Goal: Find specific page/section: Find specific page/section

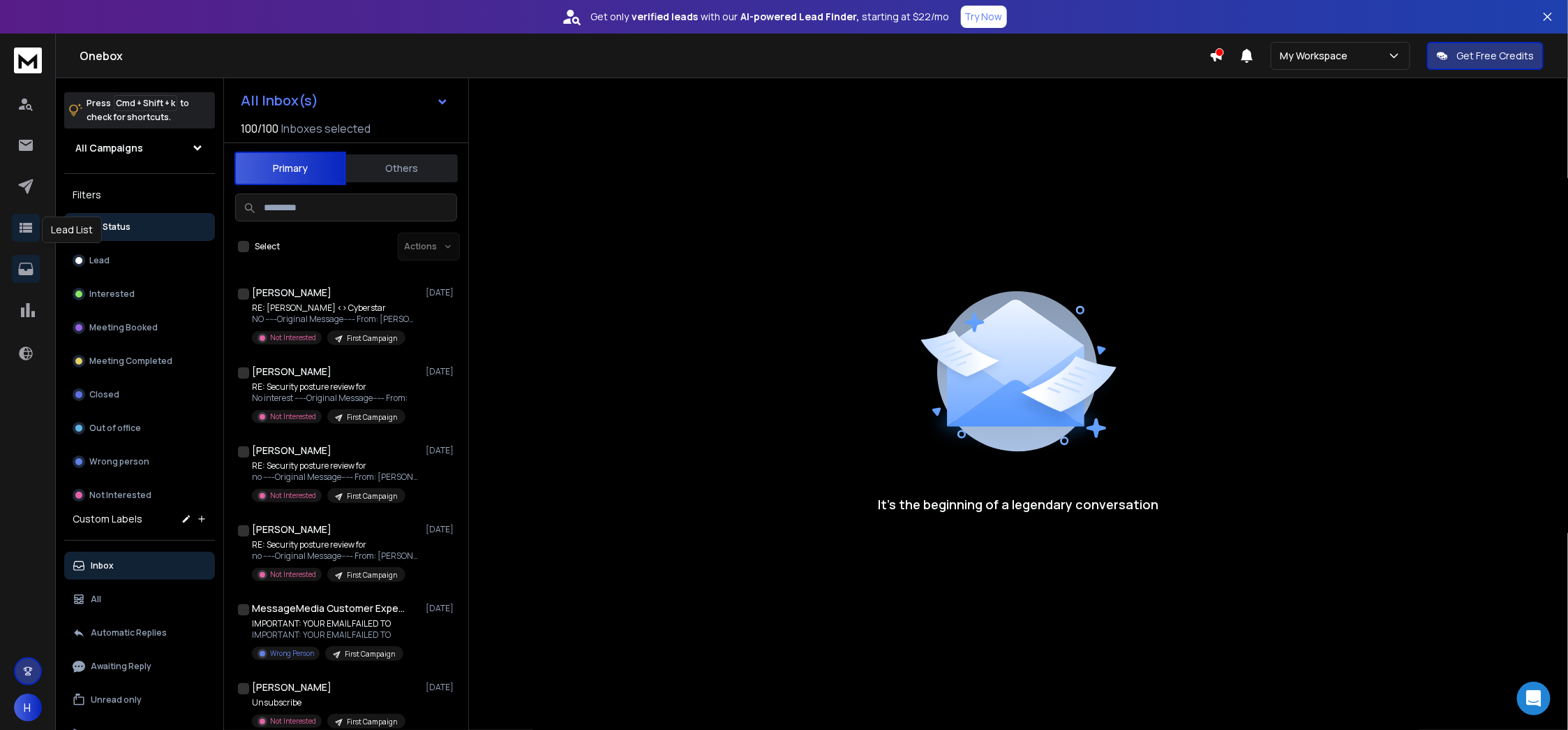
click at [30, 236] on icon at bounding box center [25, 227] width 16 height 16
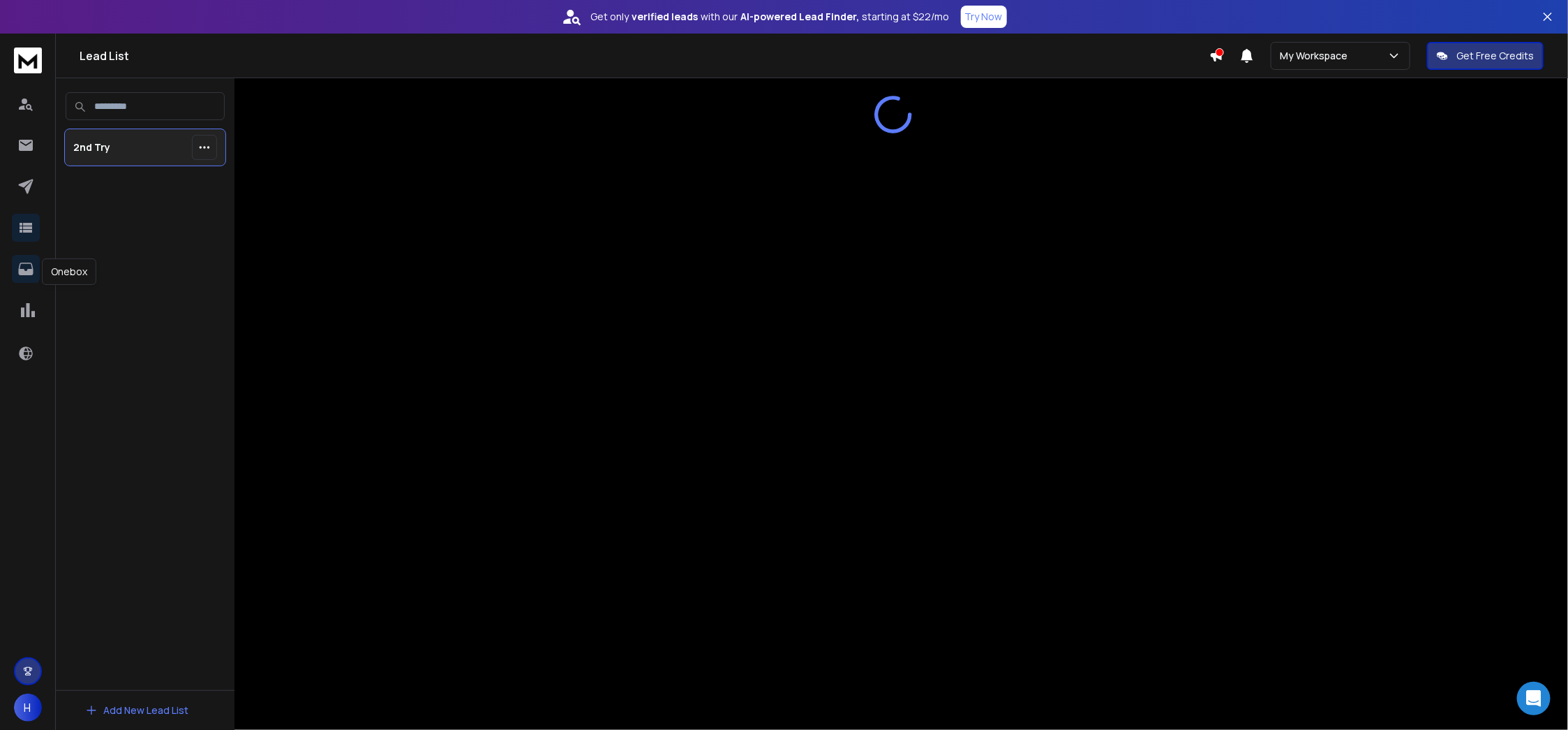
click at [22, 271] on icon at bounding box center [25, 269] width 16 height 16
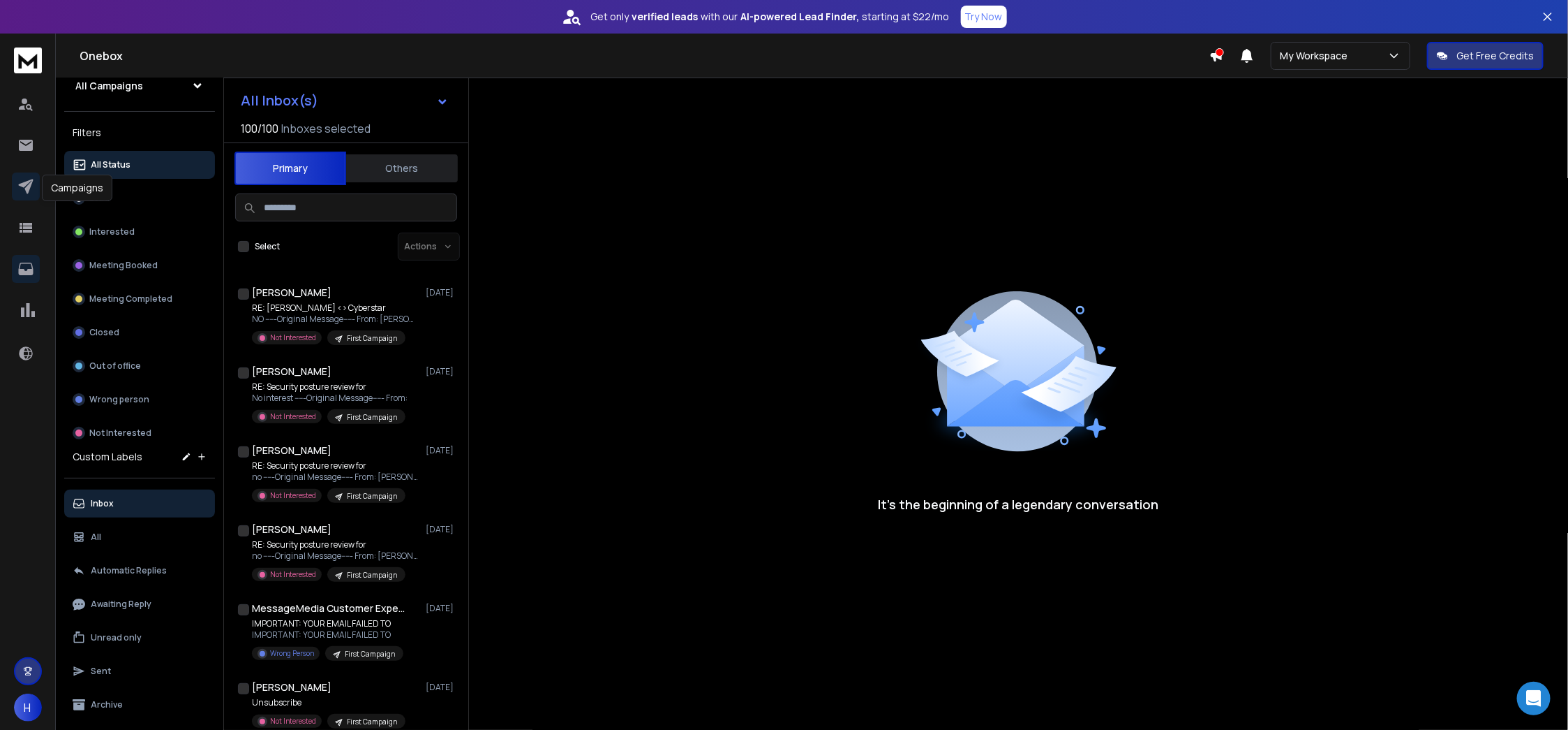
click at [28, 188] on icon at bounding box center [25, 185] width 15 height 15
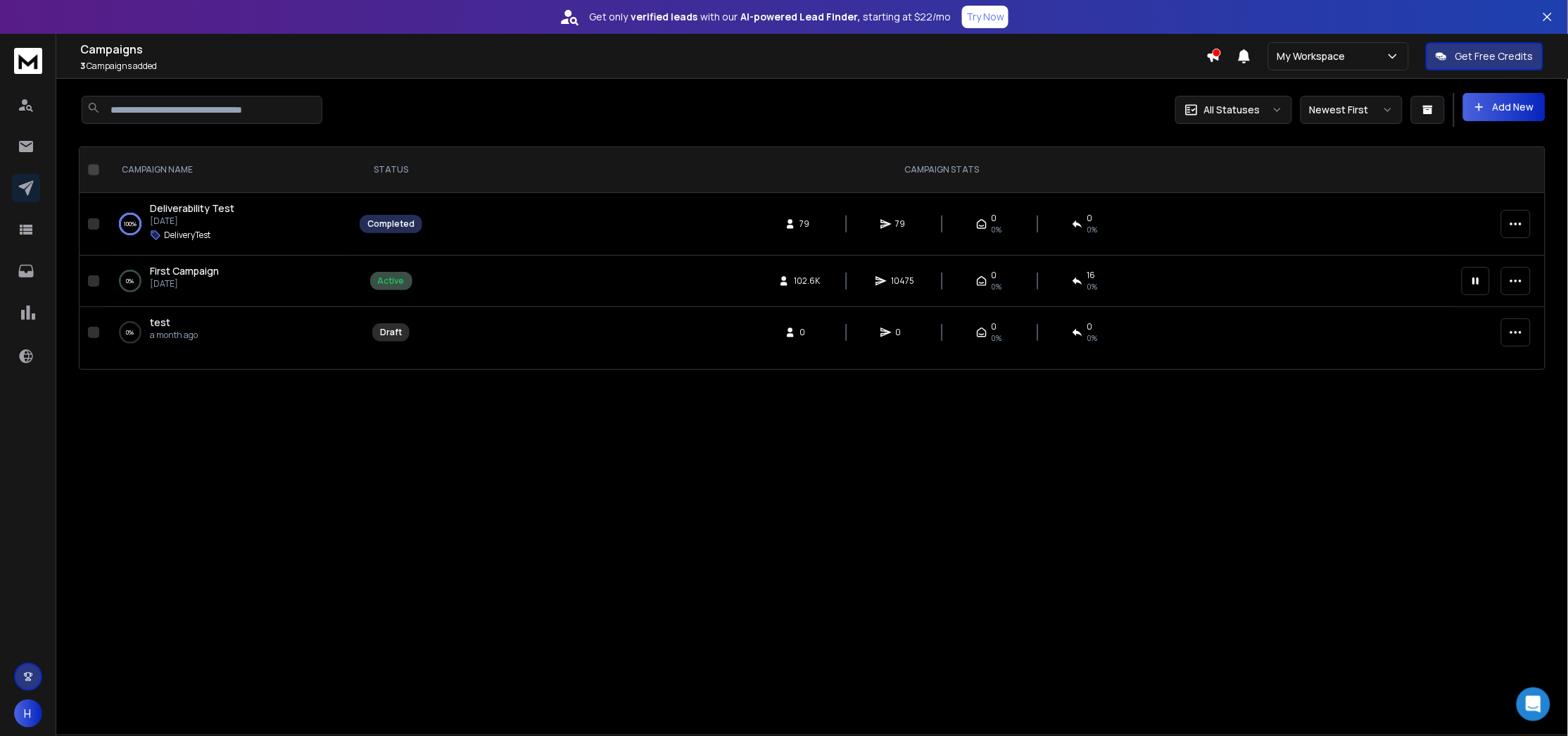
click at [285, 274] on div "0 % First Campaign [DATE]" at bounding box center [228, 281] width 218 height 34
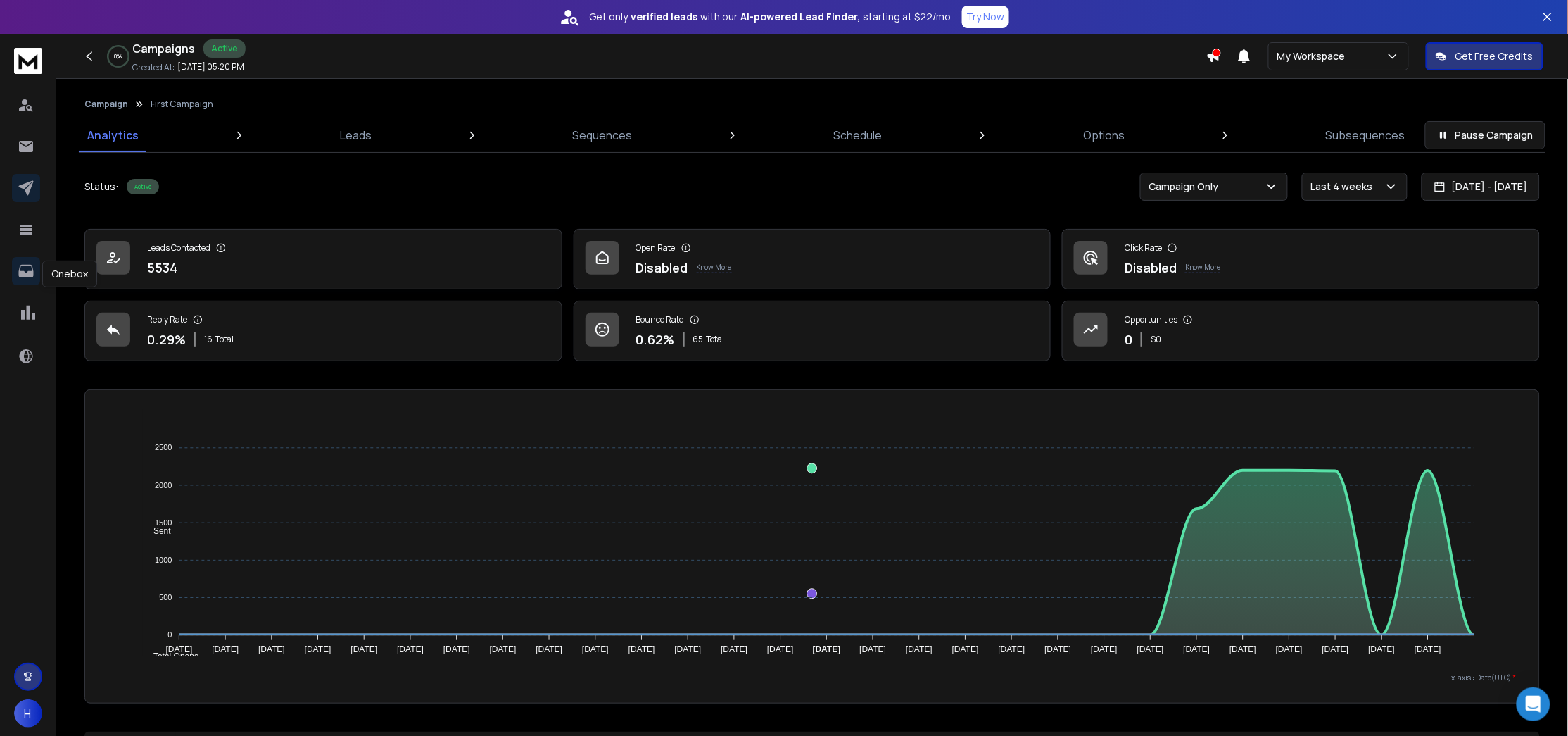
click at [29, 270] on icon at bounding box center [25, 271] width 17 height 17
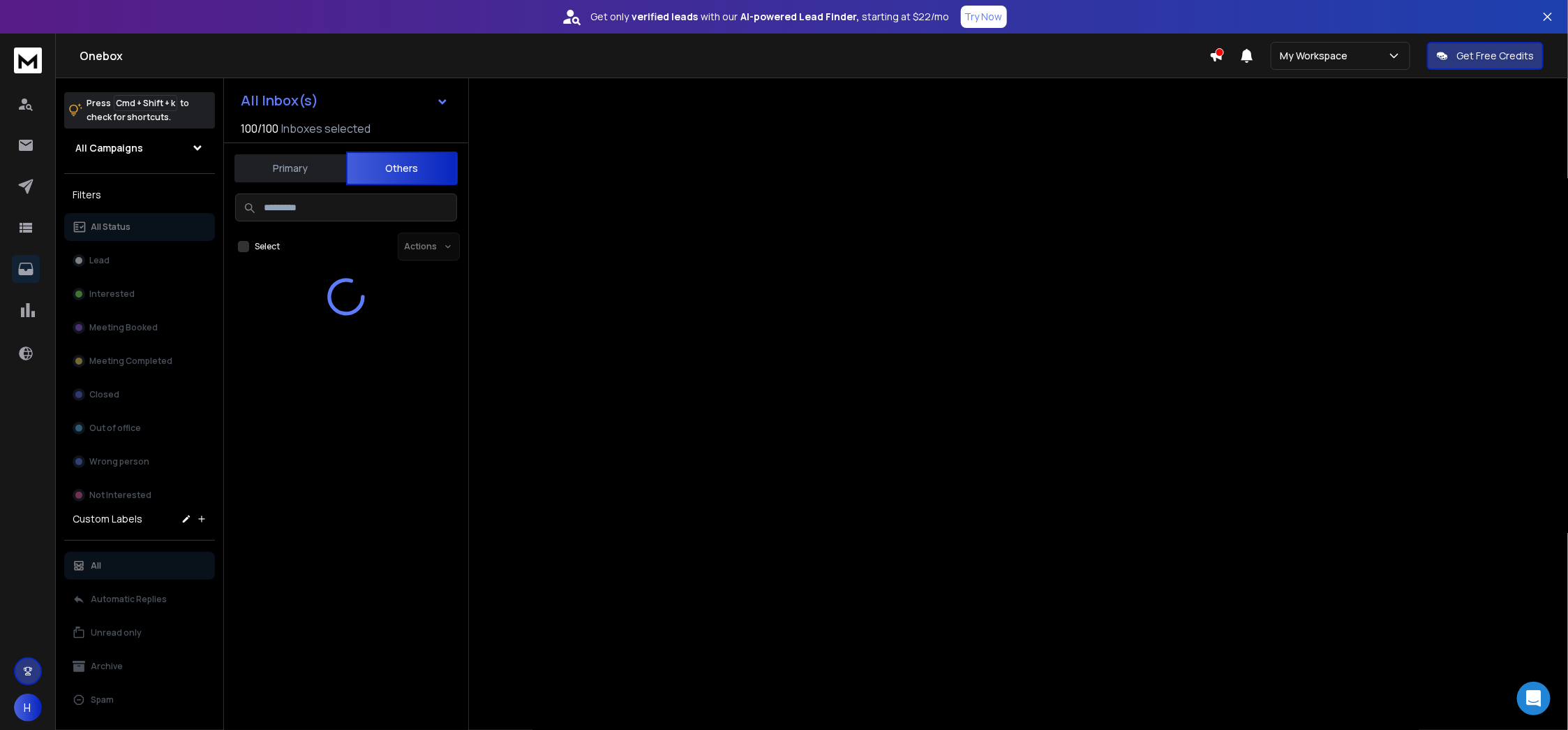
click at [395, 176] on button "Others" at bounding box center [401, 168] width 111 height 34
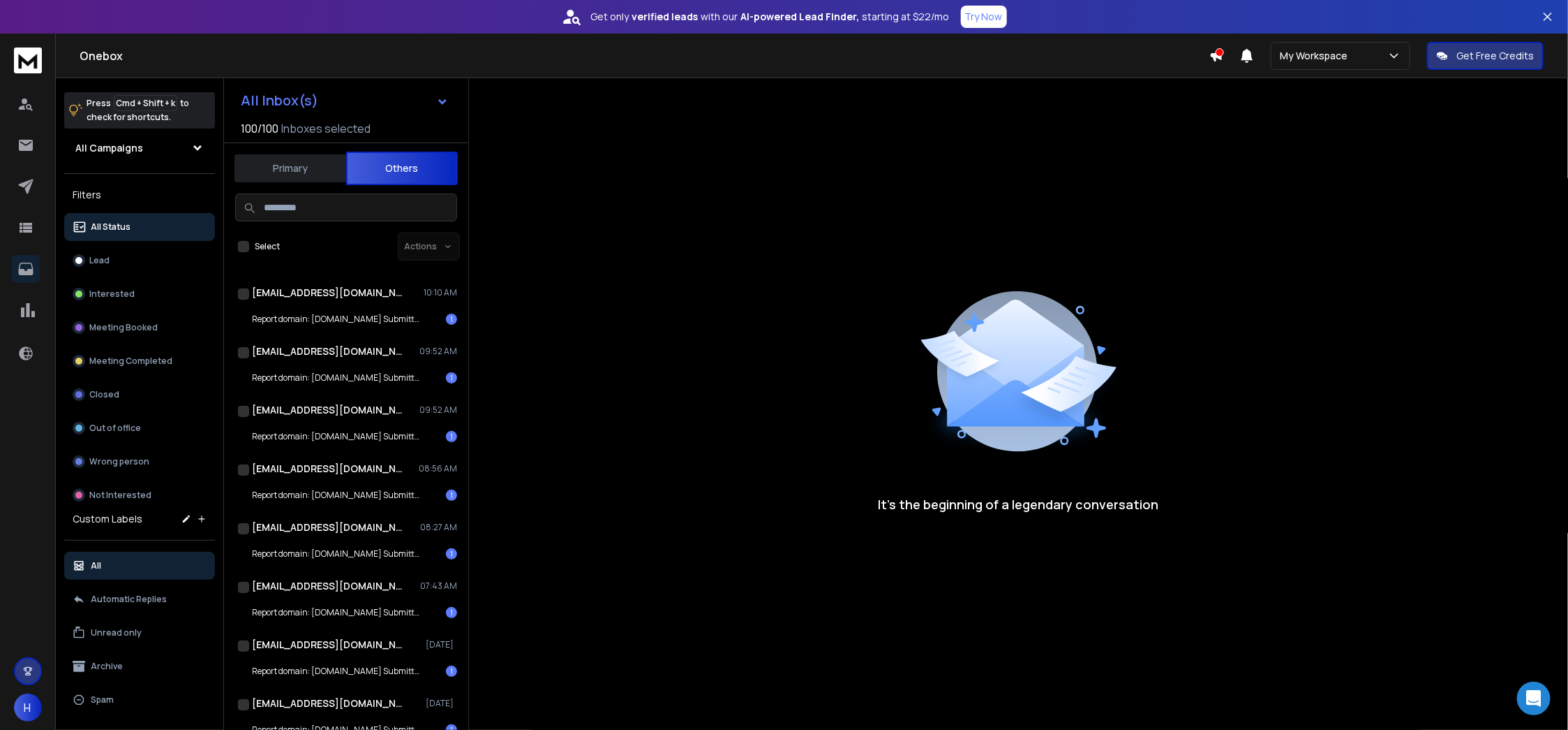
click at [308, 171] on button "Primary" at bounding box center [290, 169] width 111 height 31
